Goal: Manage account settings

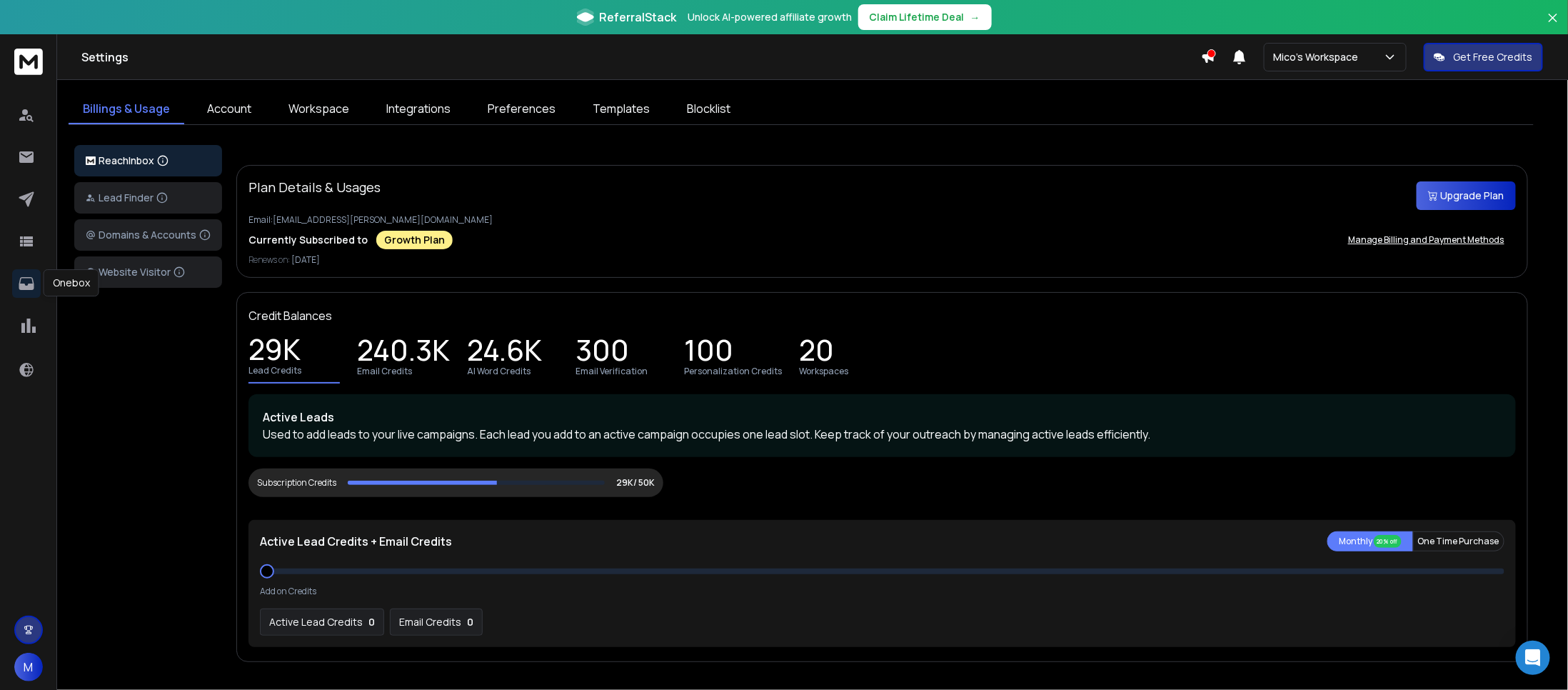
click at [29, 281] on icon at bounding box center [26, 283] width 17 height 17
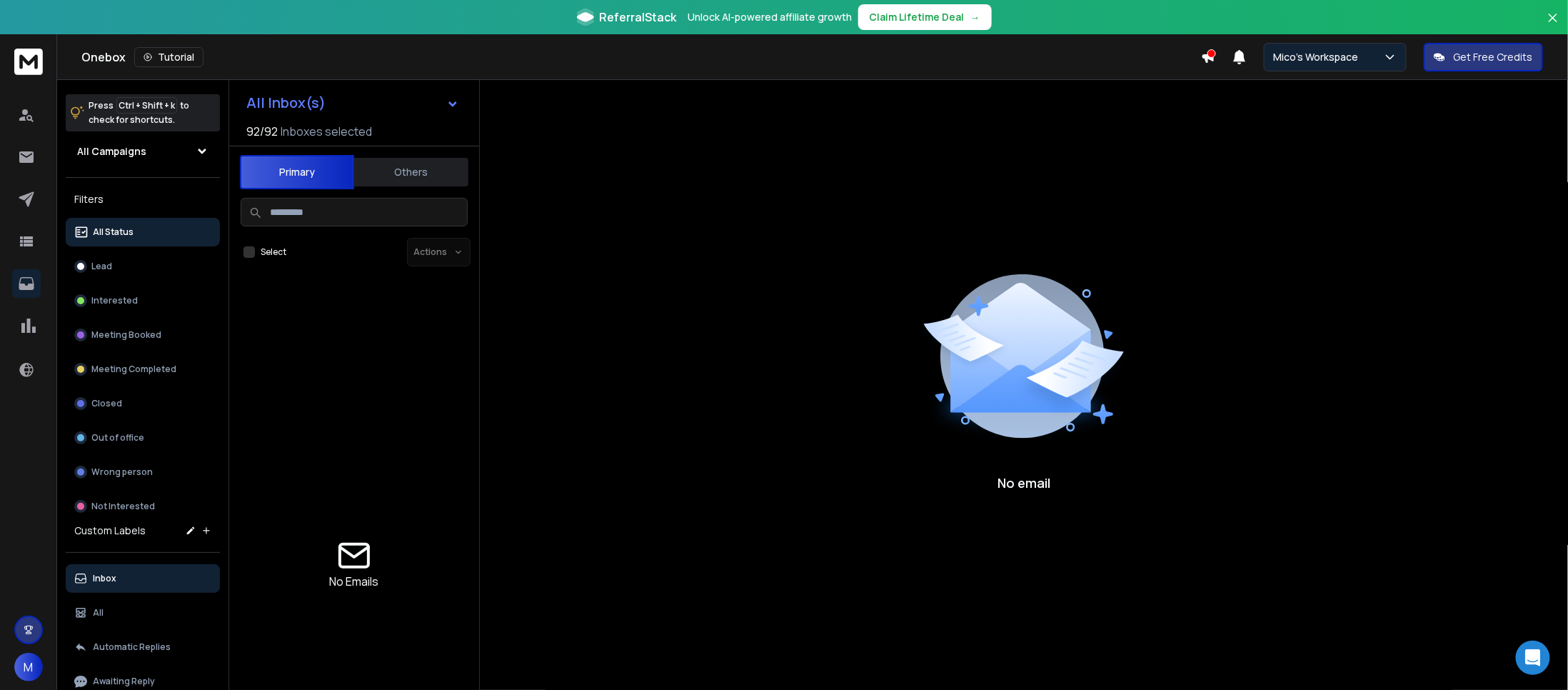
click at [1364, 55] on p "Mico's Workspace" at bounding box center [1318, 57] width 90 height 15
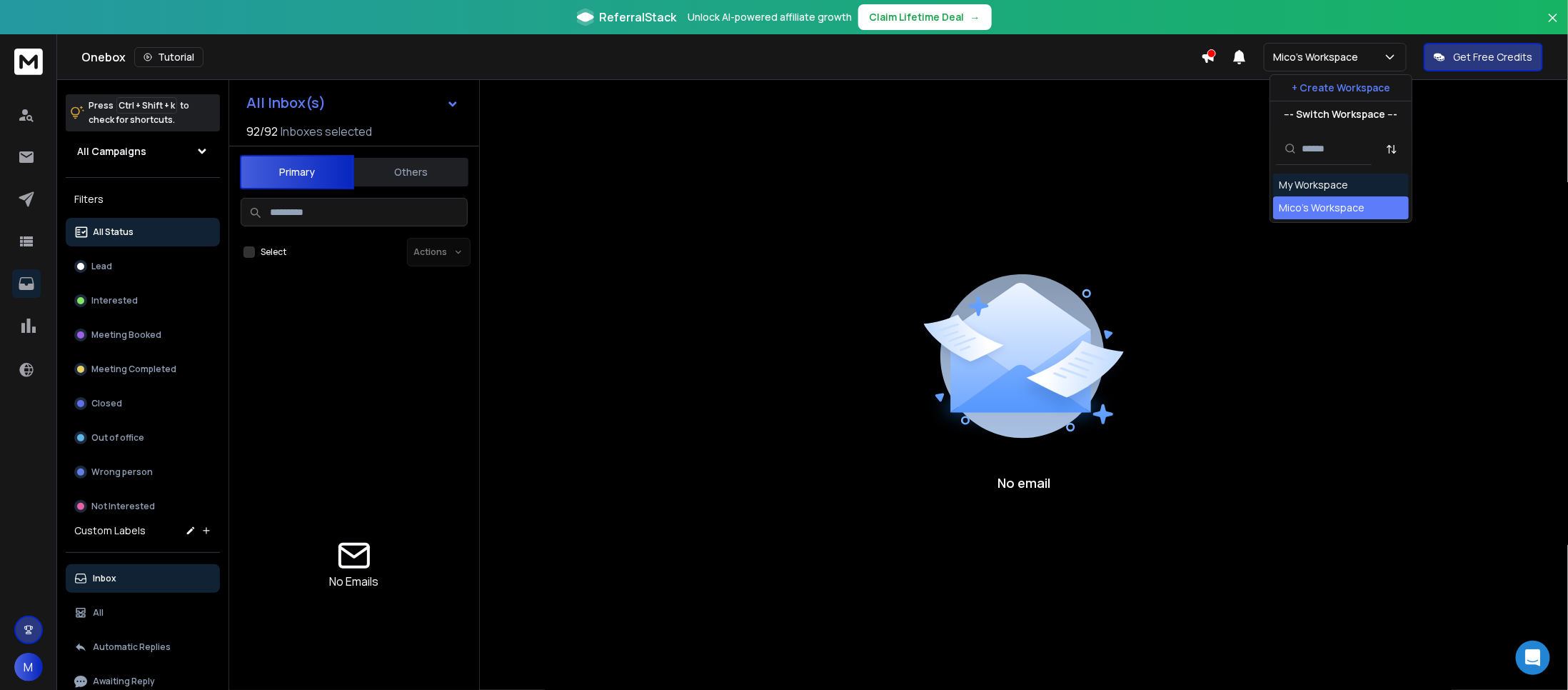
click at [1349, 182] on div "My Workspace" at bounding box center [1341, 185] width 136 height 23
